Goal: Navigation & Orientation: Find specific page/section

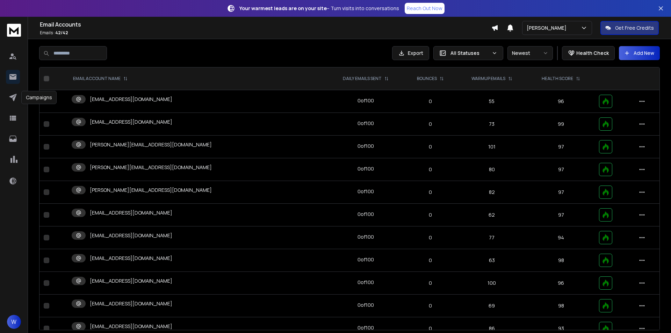
click at [13, 78] on icon at bounding box center [12, 77] width 7 height 6
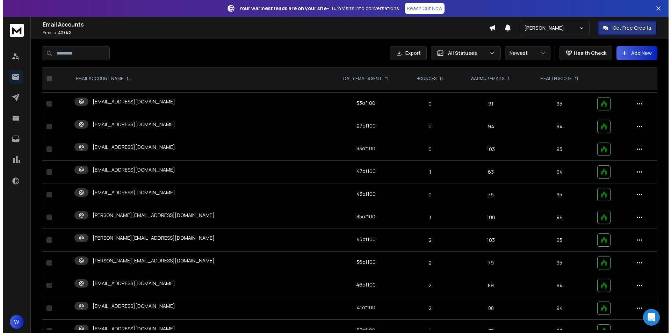
scroll to position [719, 0]
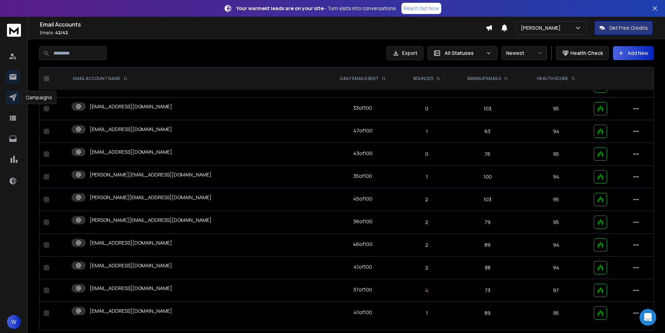
click at [17, 93] on link at bounding box center [13, 97] width 14 height 14
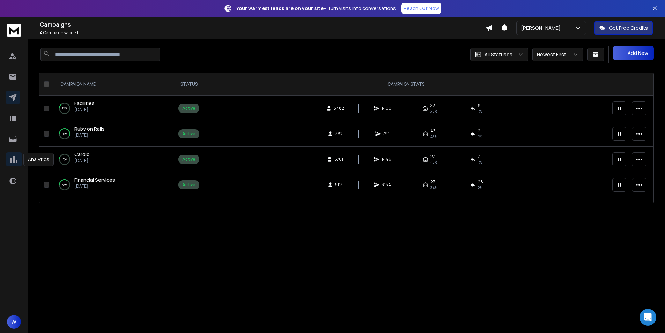
click at [12, 157] on icon at bounding box center [14, 159] width 10 height 10
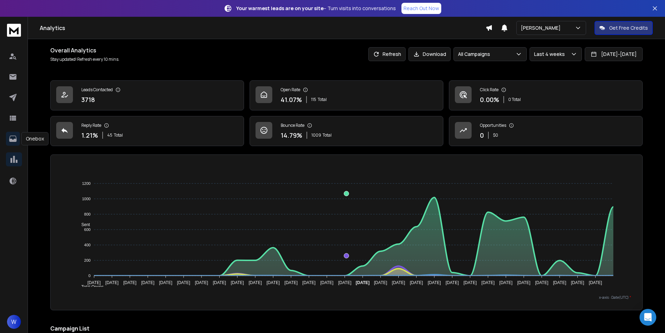
click at [11, 138] on icon at bounding box center [13, 138] width 8 height 8
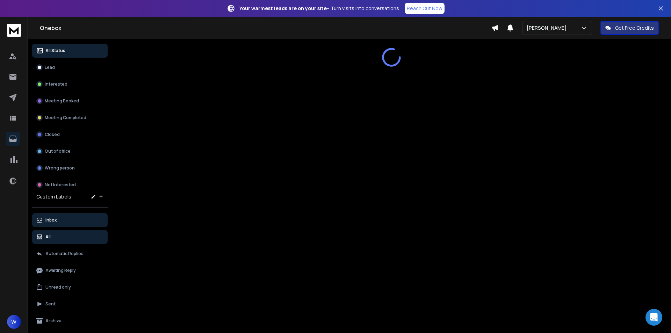
scroll to position [68, 0]
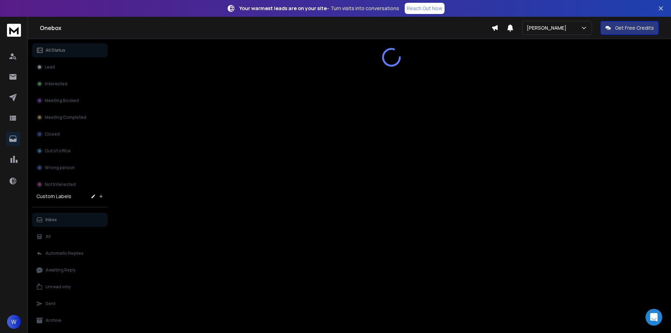
click at [58, 229] on div "Inbox All Automatic Replies Awaiting Reply Unread only Sent Archive" at bounding box center [69, 278] width 75 height 131
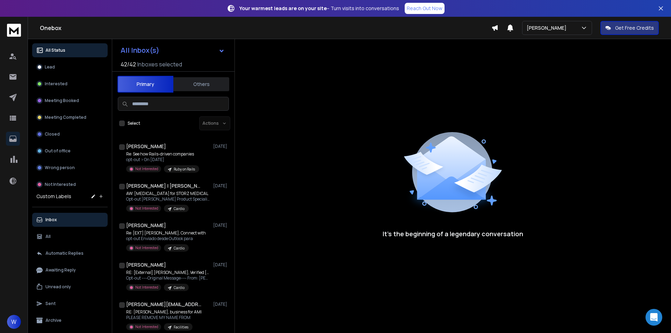
click at [58, 229] on button "All" at bounding box center [69, 236] width 75 height 14
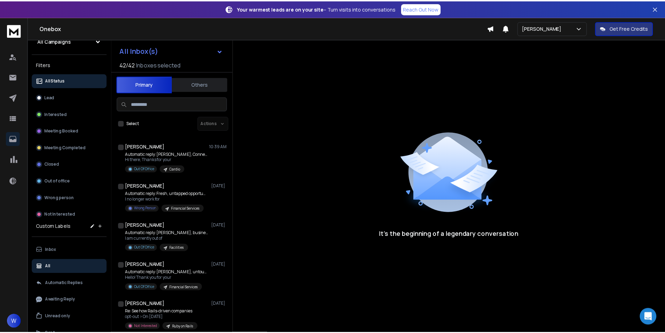
scroll to position [0, 0]
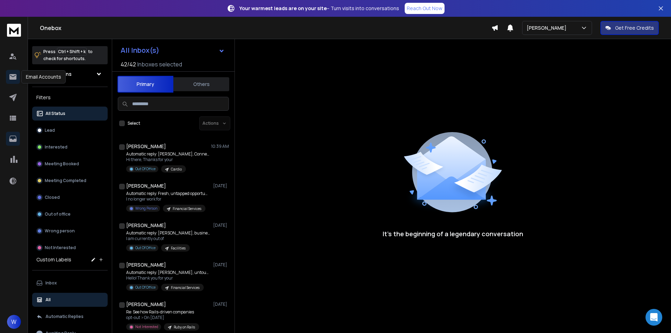
click at [12, 76] on icon at bounding box center [13, 77] width 8 height 8
